Goal: Task Accomplishment & Management: Manage account settings

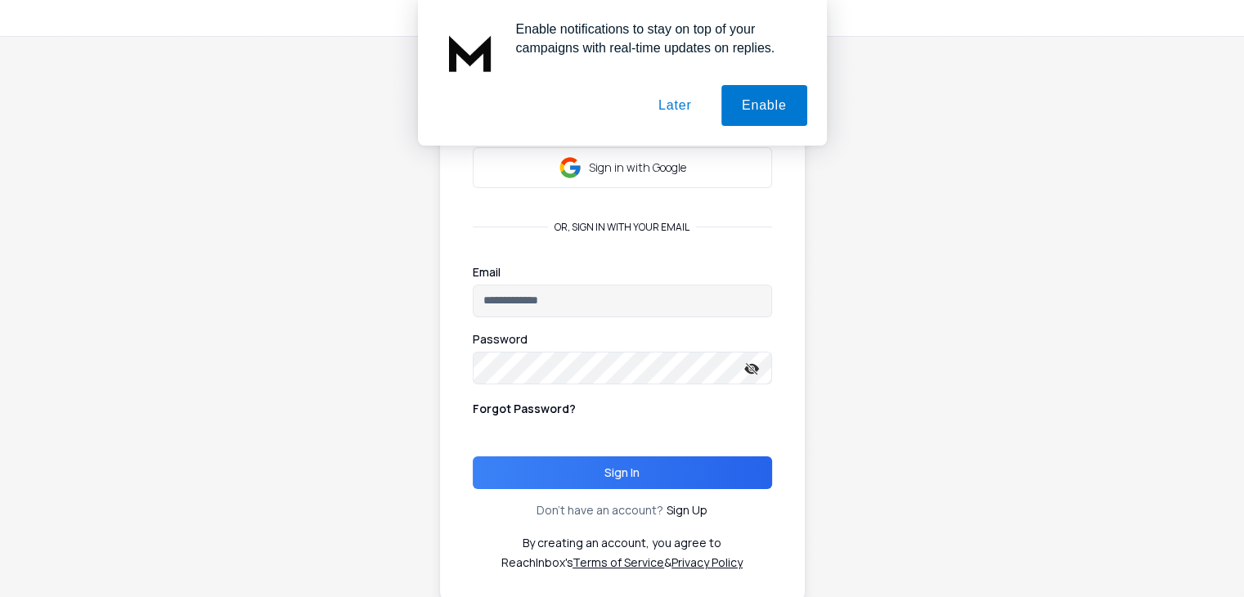
type input "**********"
click at [621, 468] on button "Sign In" at bounding box center [622, 472] width 299 height 33
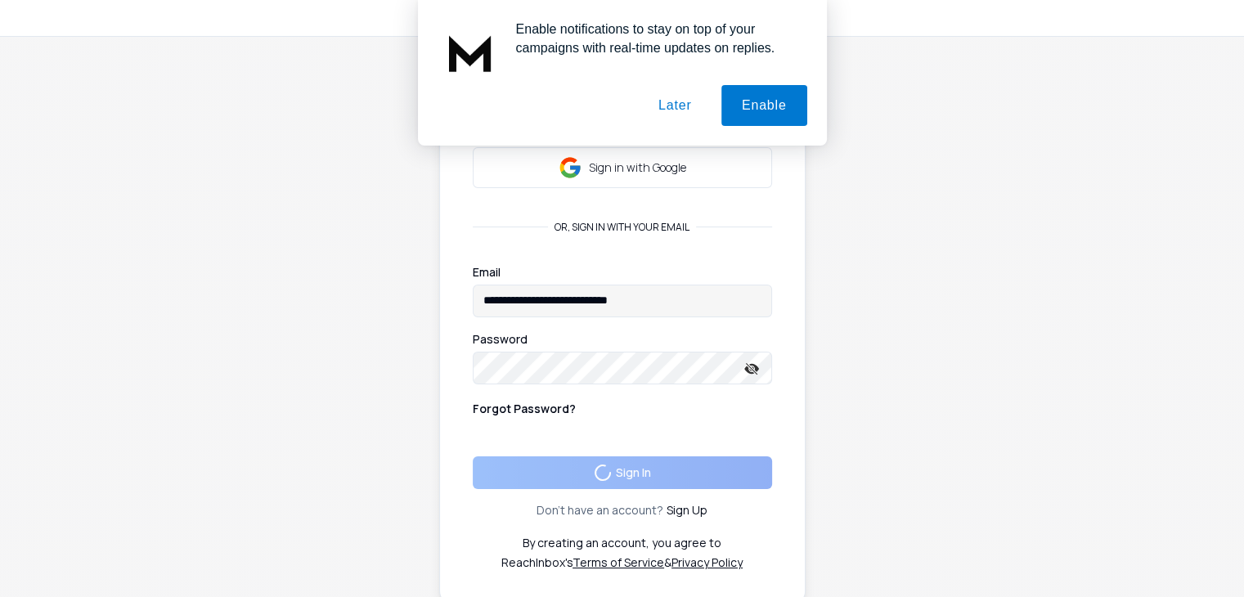
click at [682, 121] on button "Later" at bounding box center [675, 105] width 74 height 41
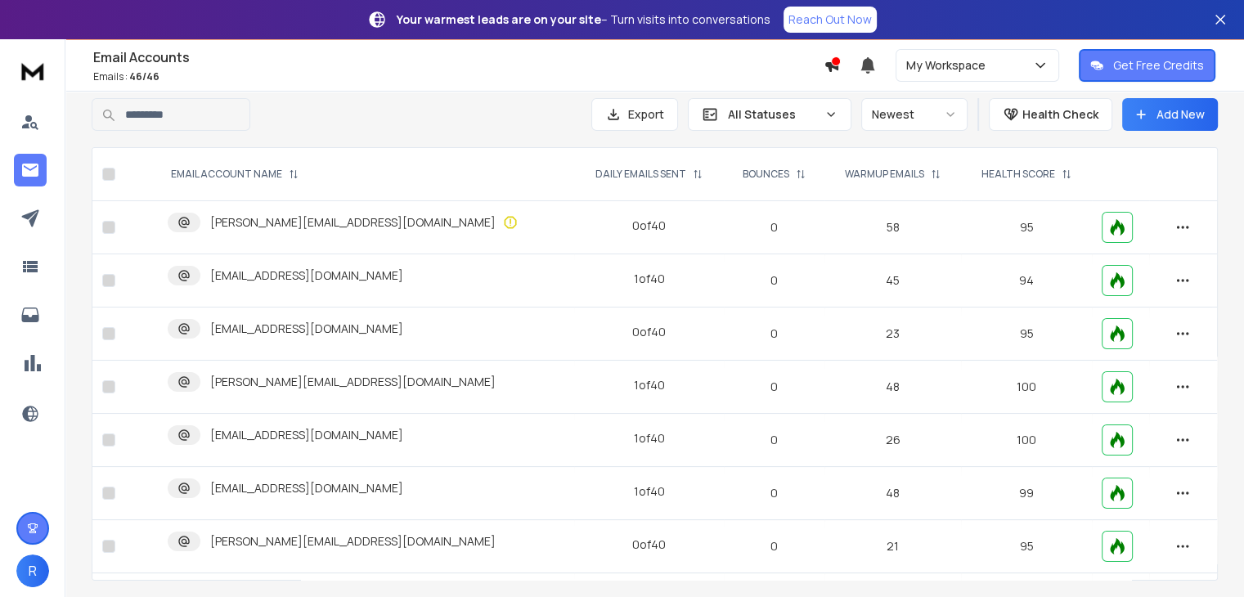
click at [1221, 14] on icon at bounding box center [1220, 19] width 15 height 15
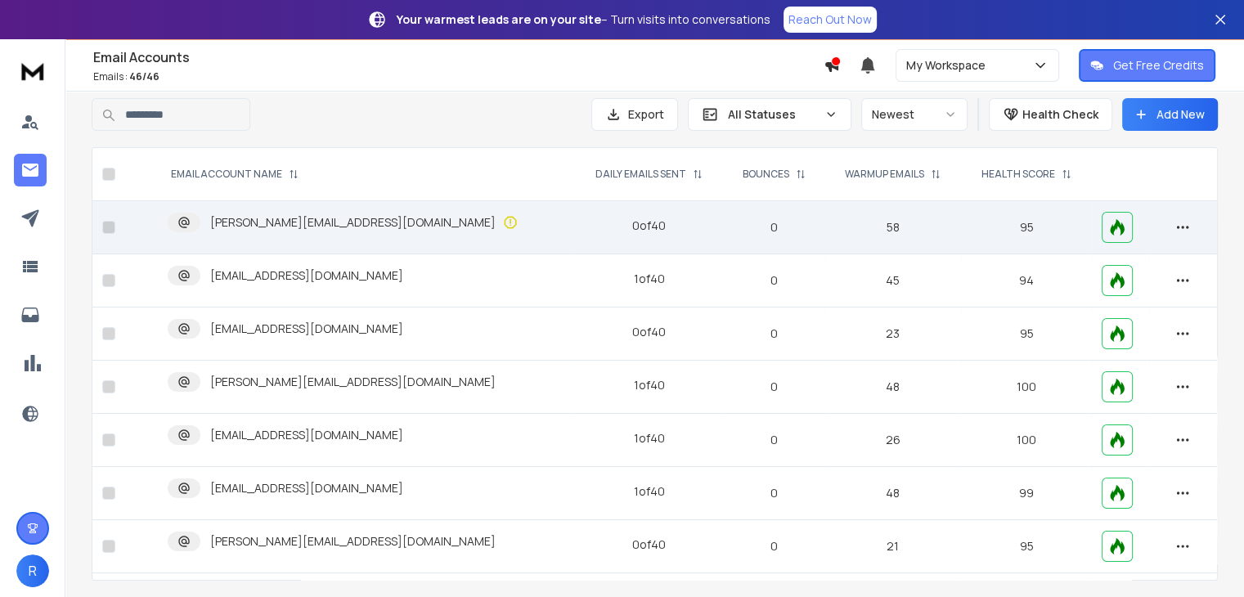
scroll to position [3, 0]
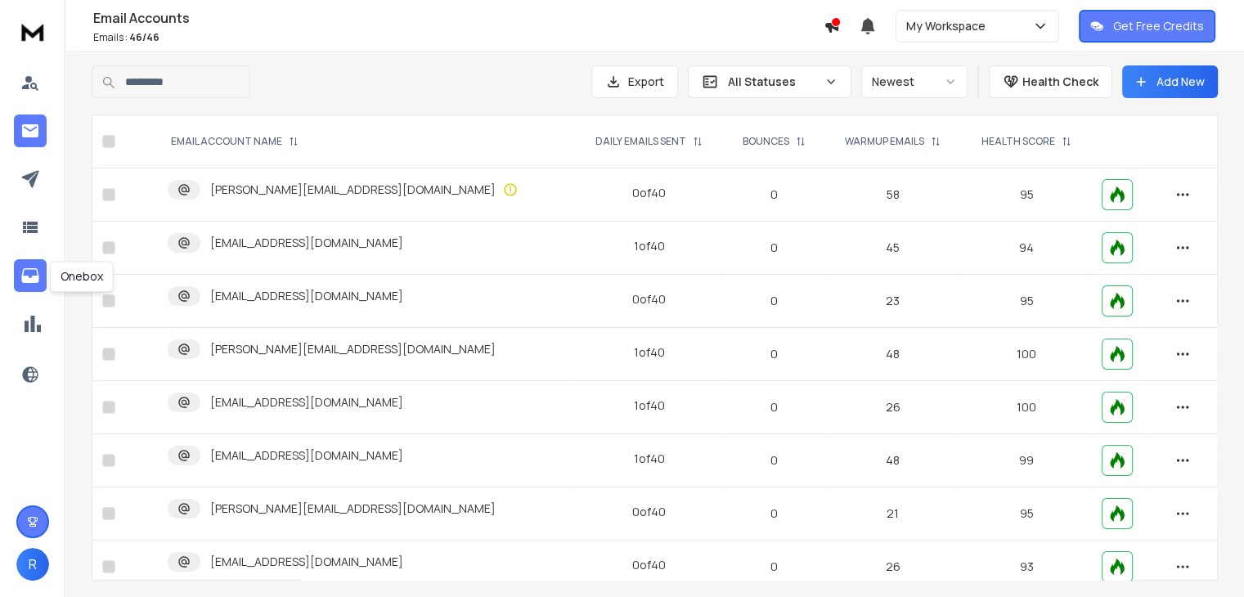
click at [36, 265] on link at bounding box center [30, 275] width 33 height 33
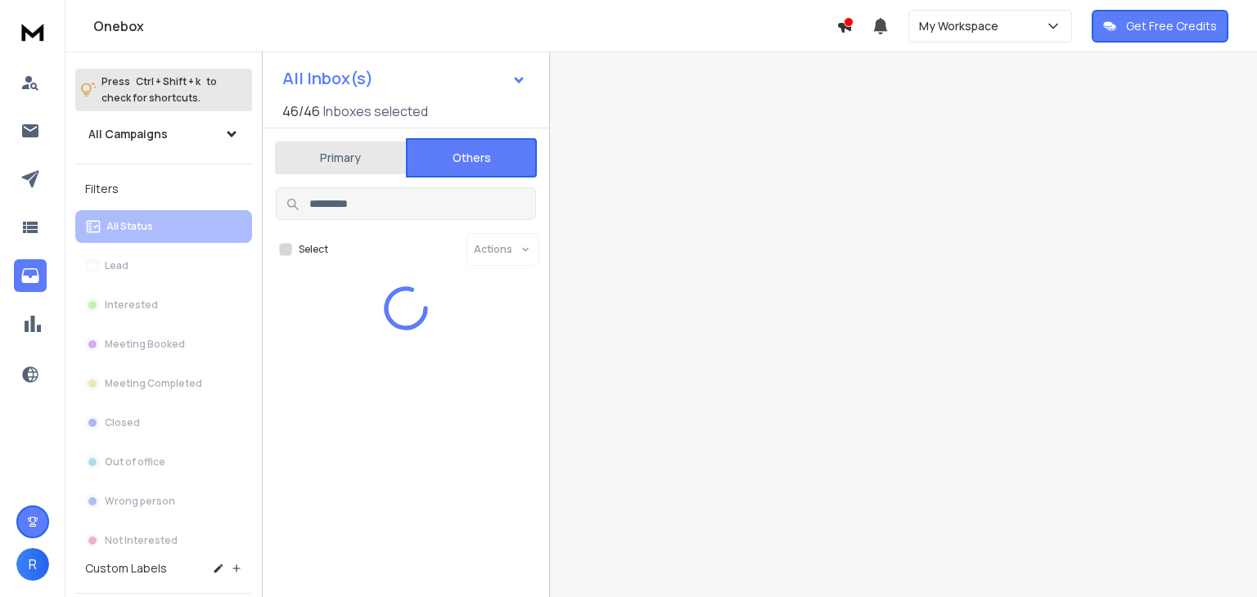
click at [461, 151] on button "Others" at bounding box center [471, 157] width 131 height 39
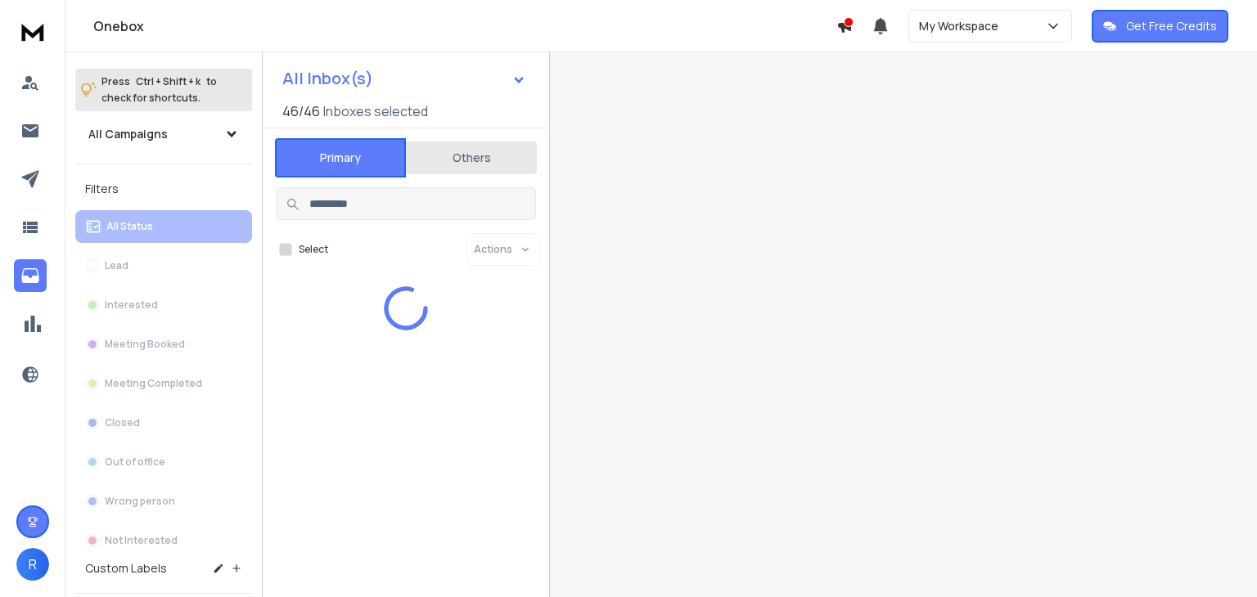
click at [326, 153] on button "Primary" at bounding box center [340, 157] width 131 height 39
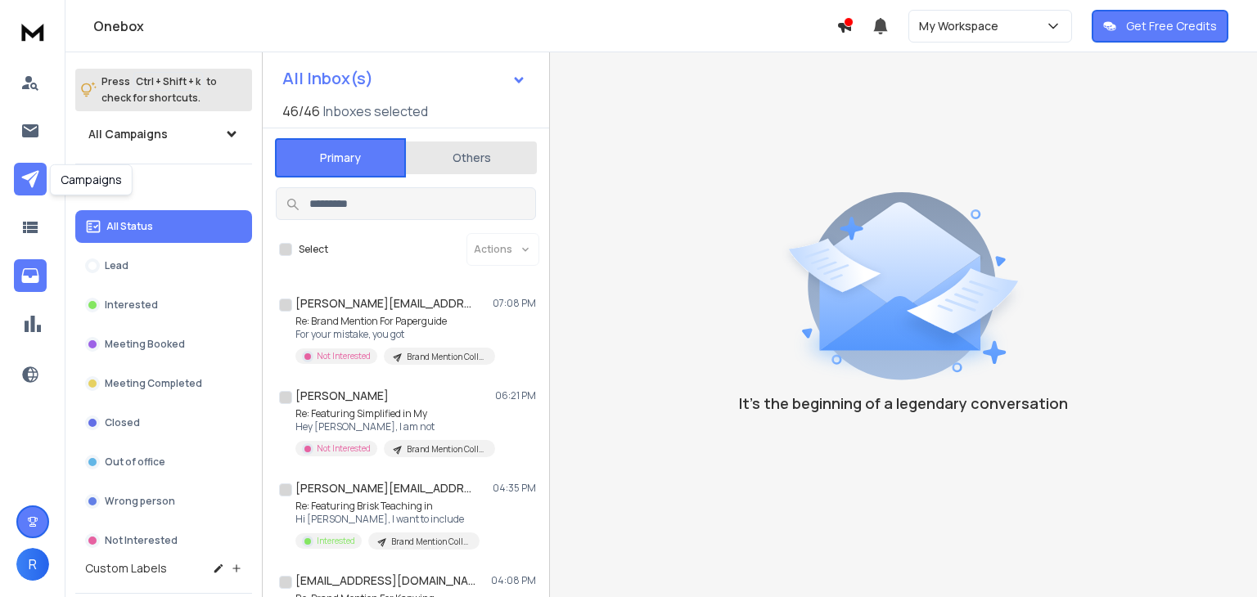
click at [39, 166] on link at bounding box center [30, 179] width 33 height 33
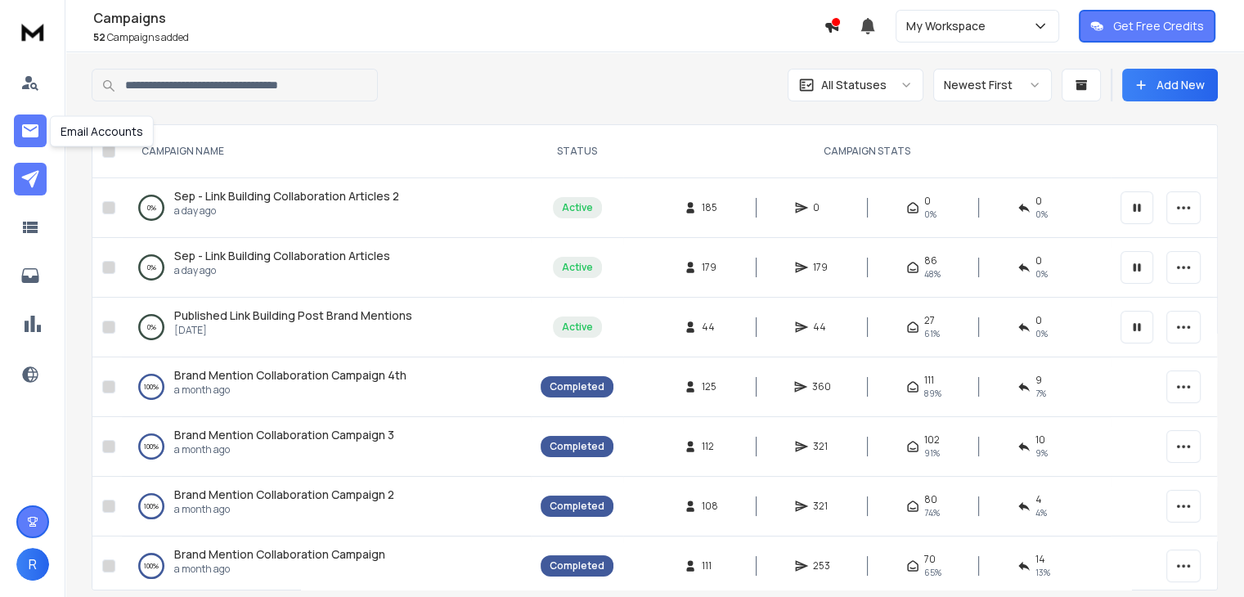
click at [20, 142] on link at bounding box center [30, 131] width 33 height 33
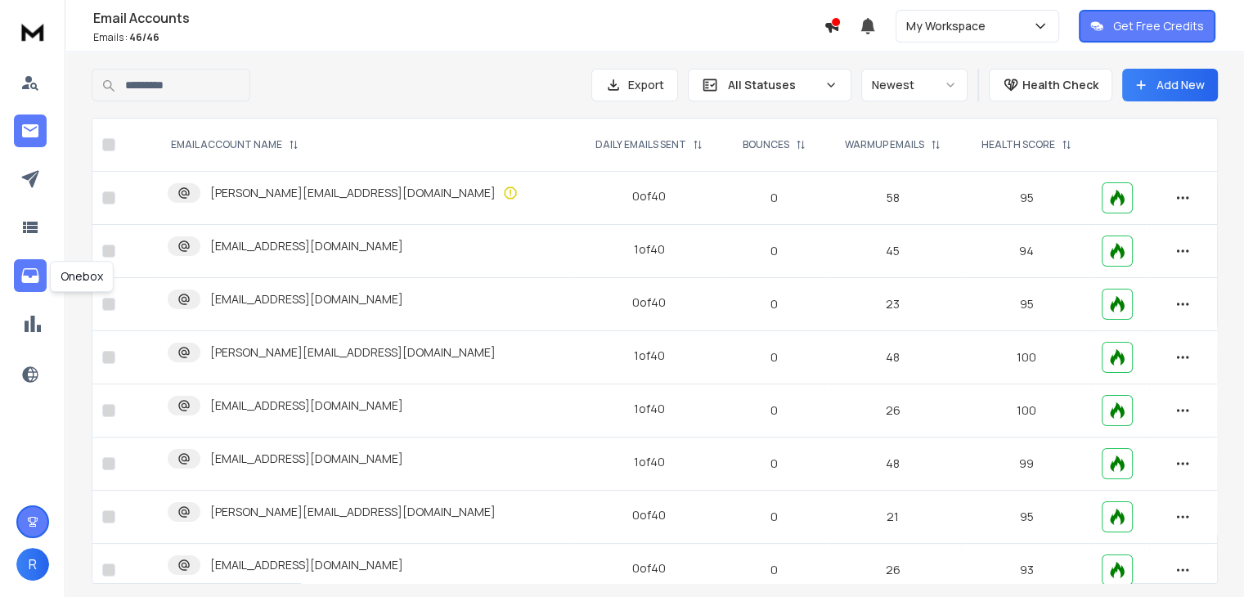
click at [25, 277] on icon at bounding box center [29, 275] width 17 height 15
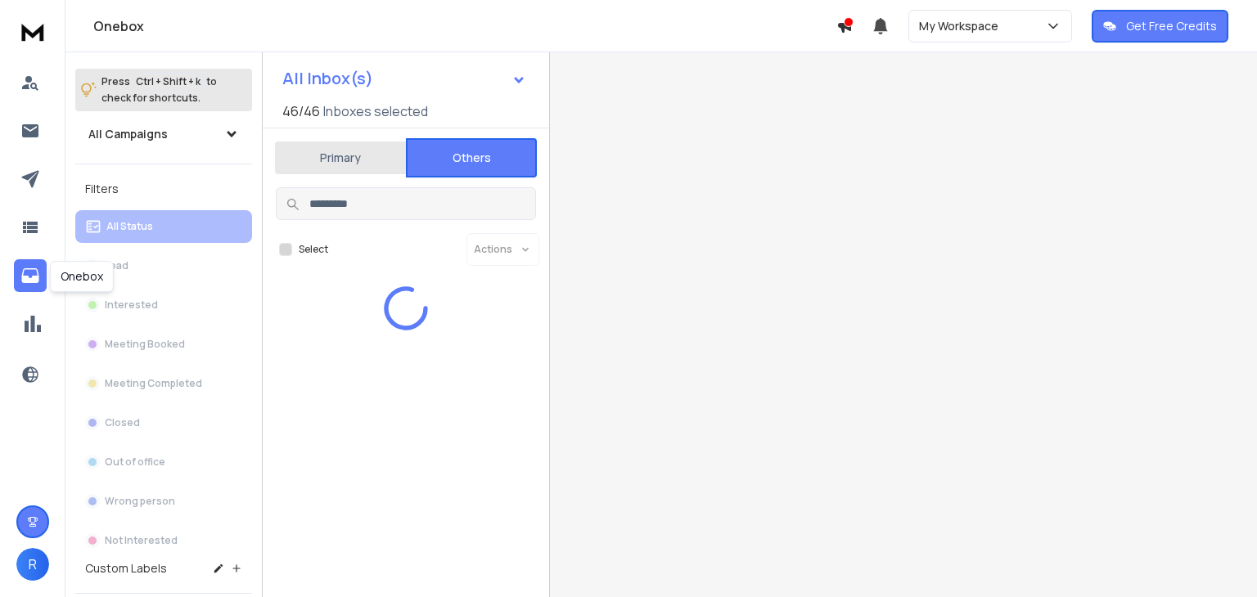
click at [471, 156] on button "Others" at bounding box center [471, 157] width 131 height 39
click at [361, 164] on button "Primary" at bounding box center [340, 158] width 131 height 36
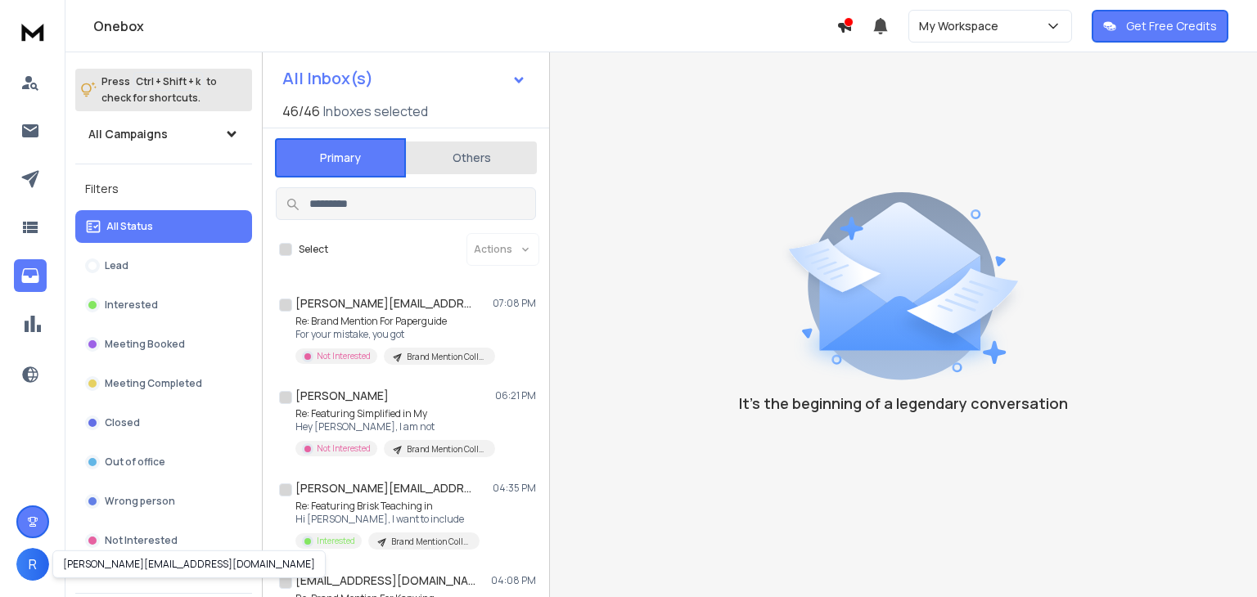
click at [28, 554] on span "R" at bounding box center [32, 564] width 33 height 33
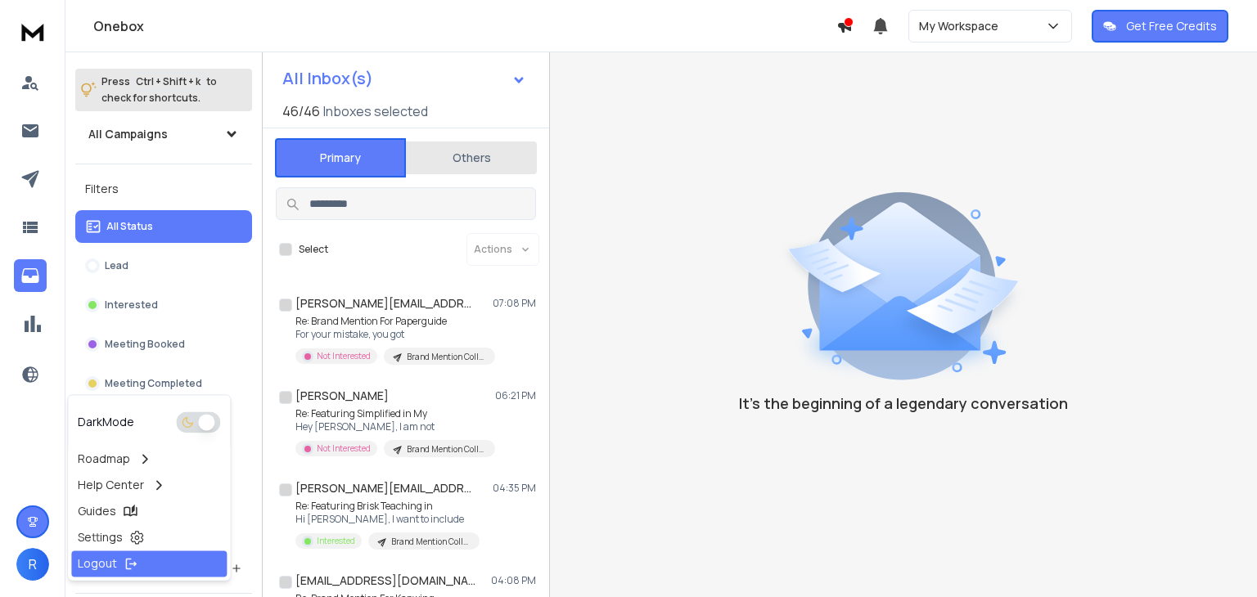
click at [124, 563] on icon at bounding box center [131, 563] width 15 height 15
